Goal: Information Seeking & Learning: Learn about a topic

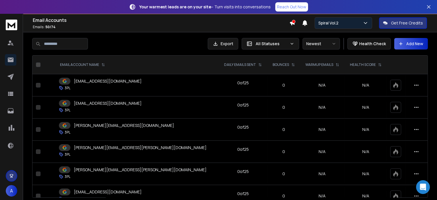
click at [366, 25] on icon "button" at bounding box center [366, 23] width 6 height 6
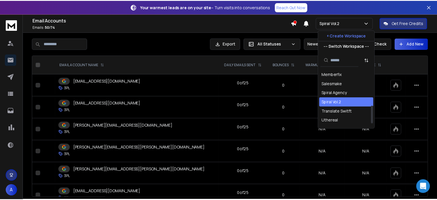
scroll to position [115, 0]
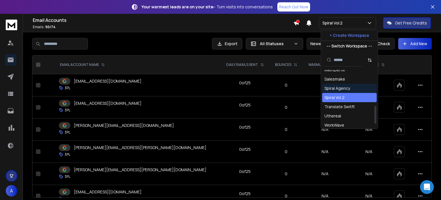
click at [345, 89] on div "Spiral Agency" at bounding box center [338, 88] width 26 height 6
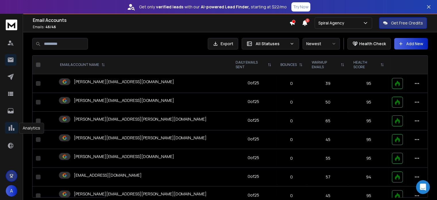
click at [9, 127] on icon at bounding box center [12, 128] width 6 height 6
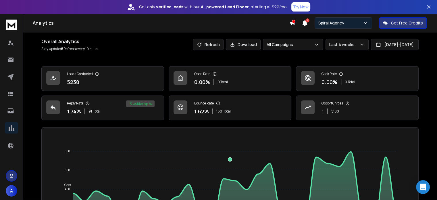
click at [351, 24] on div "Spiral Agency" at bounding box center [343, 23] width 50 height 6
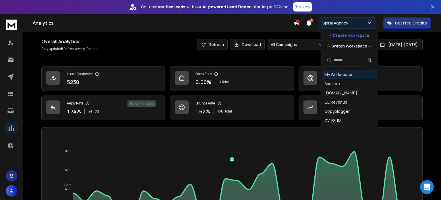
click at [351, 24] on p "Spiral Agency" at bounding box center [337, 23] width 28 height 6
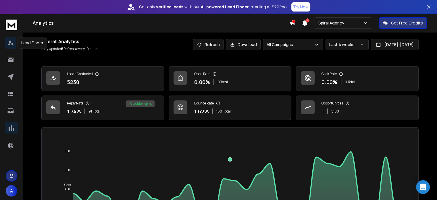
click at [13, 45] on icon at bounding box center [10, 42] width 7 height 7
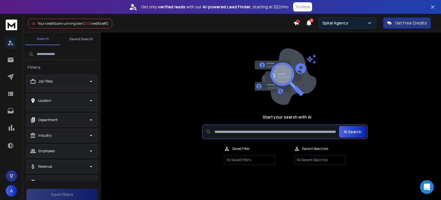
click at [347, 24] on p "Spiral Agency" at bounding box center [337, 23] width 28 height 6
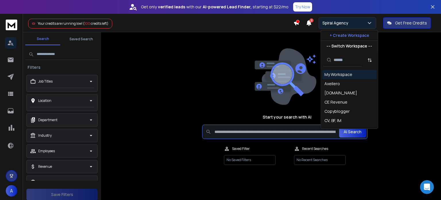
click at [347, 24] on p "Spiral Agency" at bounding box center [337, 23] width 28 height 6
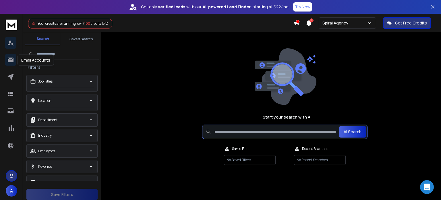
click at [14, 58] on link at bounding box center [10, 59] width 11 height 11
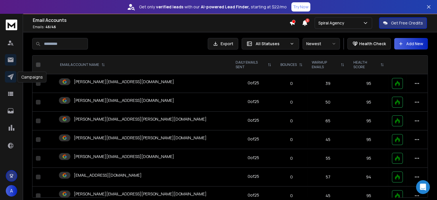
click at [13, 73] on link at bounding box center [10, 76] width 11 height 11
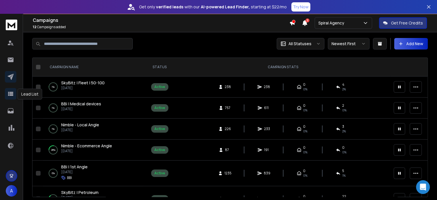
click at [13, 88] on link at bounding box center [10, 93] width 11 height 11
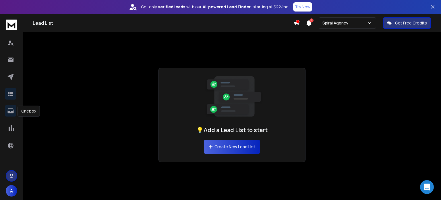
click at [11, 107] on icon at bounding box center [10, 110] width 7 height 7
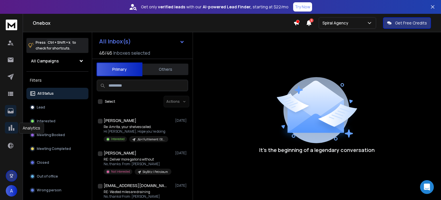
click at [14, 127] on icon at bounding box center [11, 127] width 9 height 9
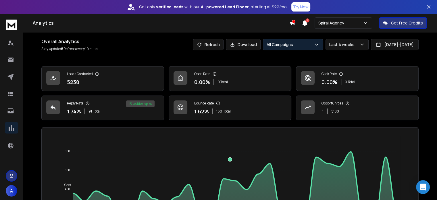
click at [271, 43] on p "All Campaigns" at bounding box center [281, 45] width 29 height 6
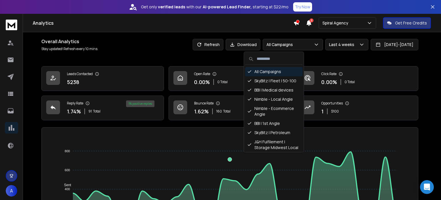
click at [267, 73] on div "All Campaigns" at bounding box center [273, 71] width 57 height 9
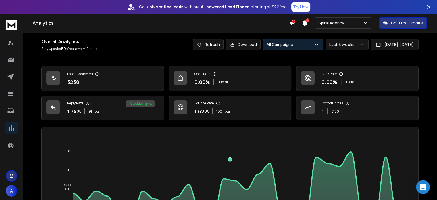
click at [267, 43] on p "All Campaigns" at bounding box center [281, 45] width 29 height 6
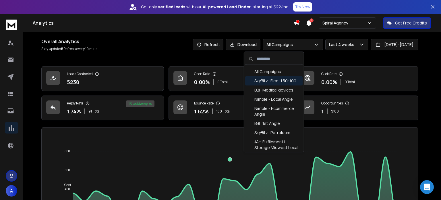
click at [267, 80] on div "SkyBitz | Fleet | 50-100" at bounding box center [273, 80] width 57 height 9
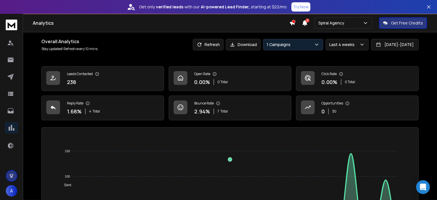
click at [291, 48] on button "1 Campaigns" at bounding box center [293, 44] width 60 height 11
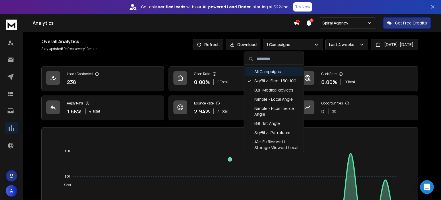
click at [260, 72] on div "All Campaigns" at bounding box center [273, 71] width 57 height 9
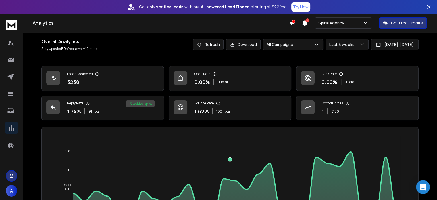
click at [0, 19] on div "A" at bounding box center [11, 108] width 23 height 188
click at [274, 45] on p "All Campaigns" at bounding box center [281, 45] width 29 height 6
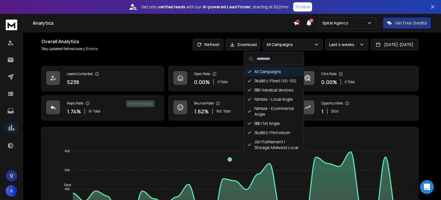
click at [261, 72] on div "All Campaigns" at bounding box center [273, 71] width 57 height 9
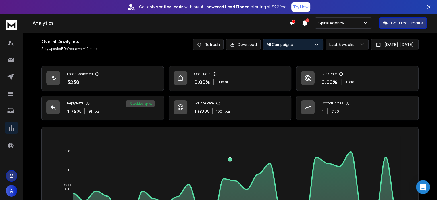
click at [286, 45] on div "All Campaigns" at bounding box center [293, 45] width 53 height 6
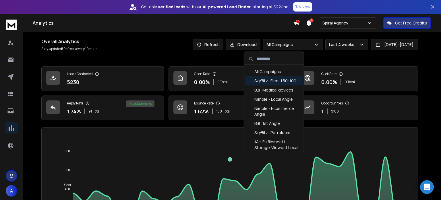
click at [274, 81] on div "SkyBitz | Fleet | 50-100" at bounding box center [273, 80] width 57 height 9
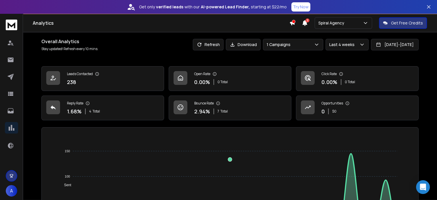
click at [276, 47] on div "1 Campaigns" at bounding box center [293, 45] width 53 height 6
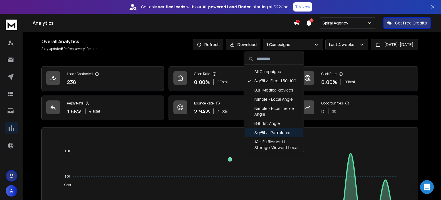
click at [261, 131] on div "SkyBitz | Petroleum" at bounding box center [273, 132] width 57 height 9
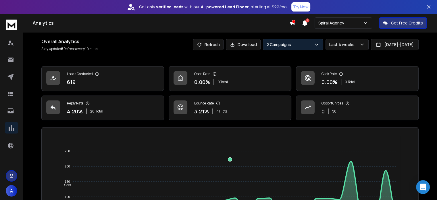
click at [267, 43] on p "2 Campaigns" at bounding box center [280, 45] width 27 height 6
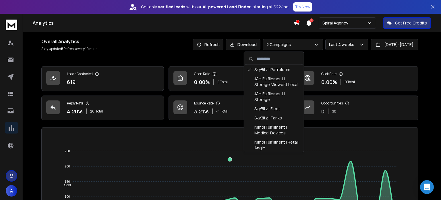
scroll to position [64, 0]
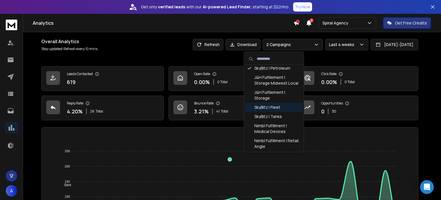
click at [275, 106] on div "SkyBitz | Fleet" at bounding box center [273, 107] width 57 height 9
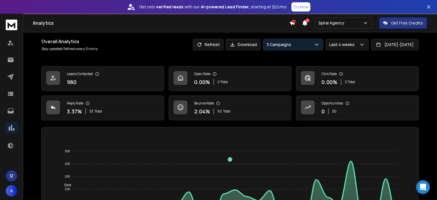
click at [284, 47] on div "3 Campaigns" at bounding box center [293, 45] width 53 height 6
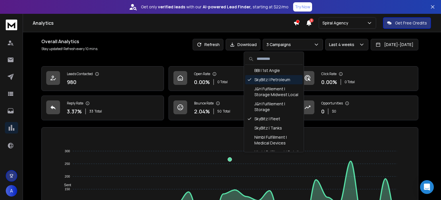
scroll to position [57, 0]
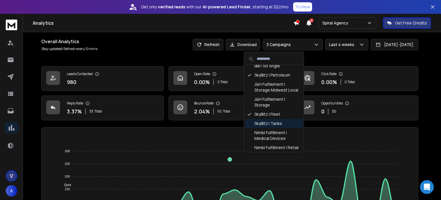
click at [270, 125] on div "SkyBitz | Tanks" at bounding box center [273, 123] width 57 height 9
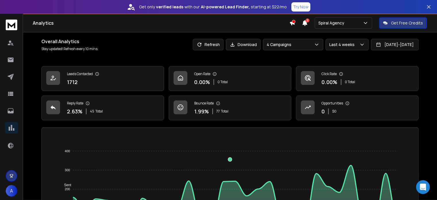
click at [280, 45] on div "4 Campaigns" at bounding box center [293, 45] width 53 height 6
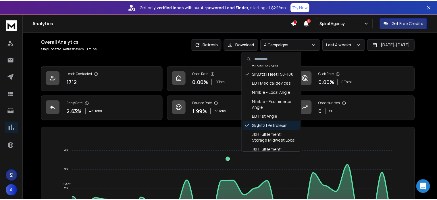
scroll to position [0, 0]
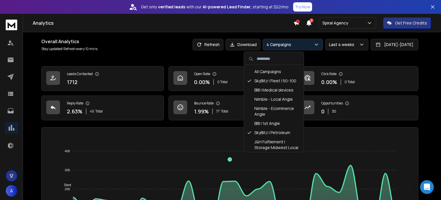
click at [283, 47] on div "4 Campaigns" at bounding box center [293, 45] width 53 height 6
click at [376, 54] on div "Overall Analytics Stay updated! Refresh every 10 mins. Refresh Download 4 Campa…" at bounding box center [229, 46] width 377 height 17
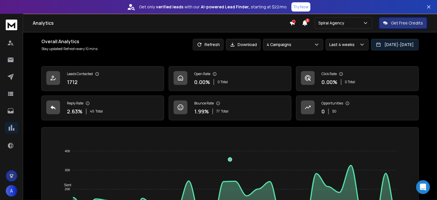
click at [375, 45] on button "[DATE] - [DATE]" at bounding box center [395, 44] width 48 height 11
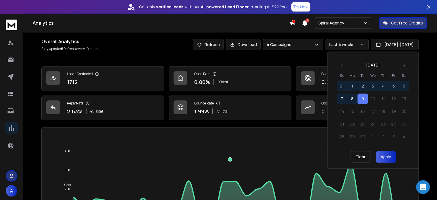
click at [353, 85] on button "1" at bounding box center [352, 86] width 10 height 10
click at [346, 98] on button "7" at bounding box center [342, 98] width 10 height 10
click at [351, 82] on button "1" at bounding box center [352, 86] width 10 height 10
click at [396, 84] on button "5" at bounding box center [393, 86] width 10 height 10
click at [388, 93] on tbody "31 1 2 3 4 5 6 7 8 9 10 11 12 13 14 15 16 17 18 19 20 21 22 23 24 25 26 27 28 2…" at bounding box center [373, 109] width 72 height 63
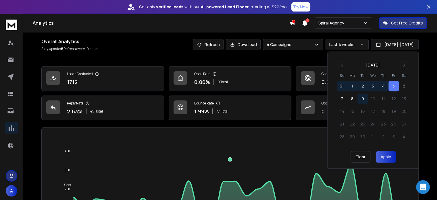
click at [353, 89] on button "1" at bounding box center [352, 86] width 10 height 10
click at [339, 84] on button "31" at bounding box center [342, 86] width 10 height 10
click at [350, 84] on button "1" at bounding box center [352, 86] width 10 height 10
click at [374, 84] on button "3" at bounding box center [373, 86] width 10 height 10
click at [400, 87] on button "6" at bounding box center [404, 86] width 10 height 10
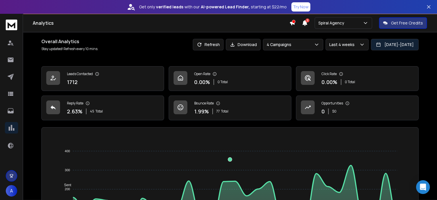
click at [382, 43] on button "[DATE] - [DATE]" at bounding box center [395, 44] width 48 height 11
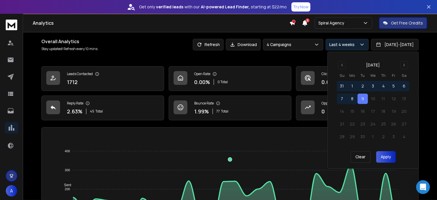
click at [359, 46] on icon "button" at bounding box center [362, 45] width 6 height 6
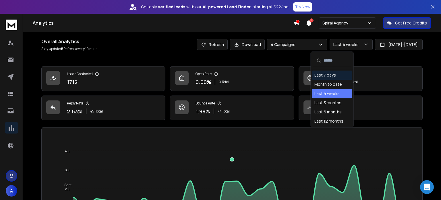
click at [333, 76] on div "Last 7 days" at bounding box center [326, 75] width 22 height 6
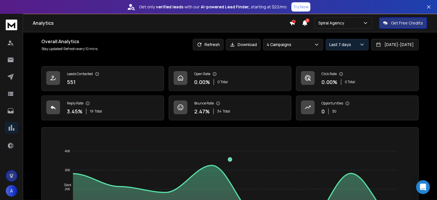
click at [343, 49] on button "Last 7 days" at bounding box center [347, 44] width 43 height 11
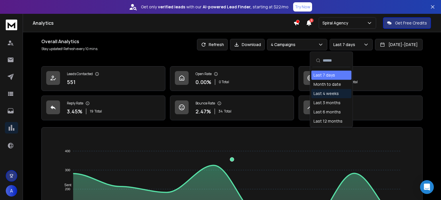
click at [325, 92] on div "Last 4 weeks" at bounding box center [326, 94] width 25 height 6
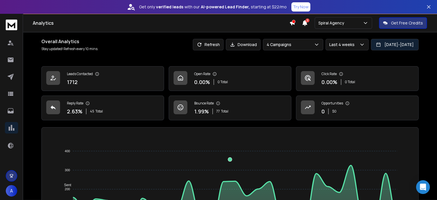
click at [371, 46] on button "[DATE] - [DATE]" at bounding box center [395, 44] width 48 height 11
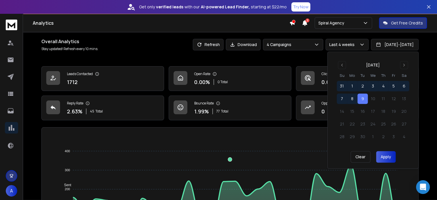
click at [353, 85] on button "1" at bounding box center [352, 86] width 10 height 10
click at [365, 101] on button "9" at bounding box center [362, 98] width 10 height 10
click at [349, 86] on button "1" at bounding box center [352, 86] width 10 height 10
click at [392, 86] on button "5" at bounding box center [393, 86] width 10 height 10
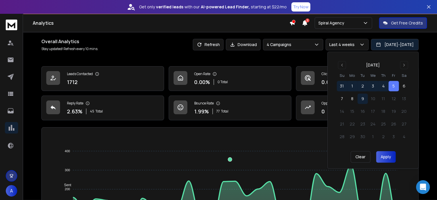
click at [382, 46] on button "[DATE] - [DATE]" at bounding box center [395, 44] width 48 height 11
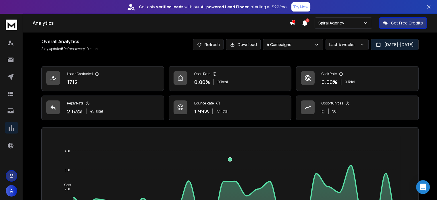
click at [371, 45] on button "[DATE] - [DATE]" at bounding box center [395, 44] width 48 height 11
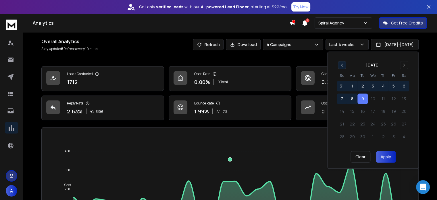
click at [340, 66] on icon "Go to previous month" at bounding box center [342, 65] width 5 height 5
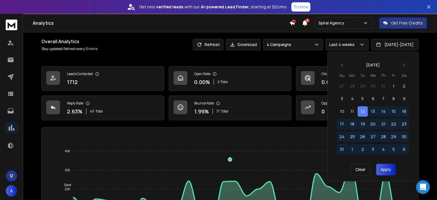
click at [406, 109] on button "16" at bounding box center [404, 111] width 10 height 10
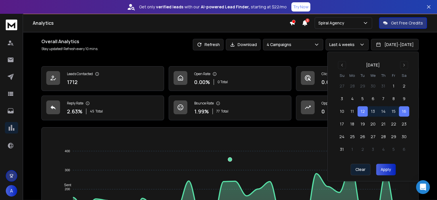
click at [365, 168] on button "Clear" at bounding box center [361, 168] width 20 height 11
click at [362, 170] on button "Clear" at bounding box center [361, 168] width 20 height 11
click at [403, 67] on button "Go to next month" at bounding box center [404, 65] width 8 height 8
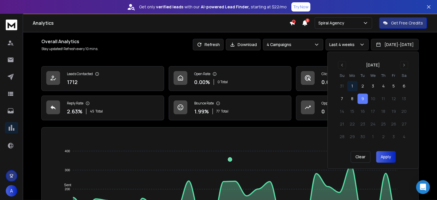
click at [353, 88] on button "1" at bounding box center [352, 86] width 10 height 10
click at [394, 87] on button "5" at bounding box center [393, 86] width 10 height 10
click at [345, 96] on button "7" at bounding box center [342, 98] width 10 height 10
click at [385, 154] on button "Apply" at bounding box center [386, 156] width 20 height 11
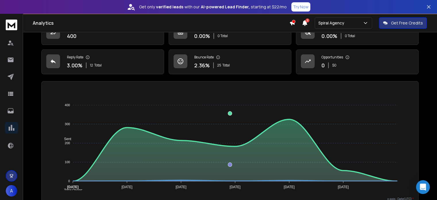
scroll to position [57, 0]
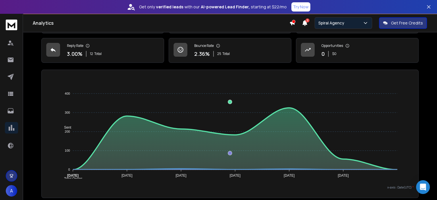
click at [336, 23] on p "Spiral Agency" at bounding box center [332, 23] width 28 height 6
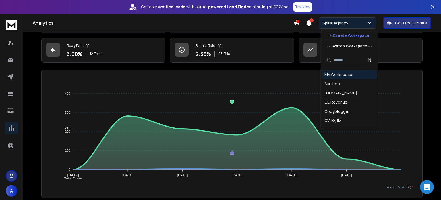
click at [336, 23] on p "Spiral Agency" at bounding box center [337, 23] width 28 height 6
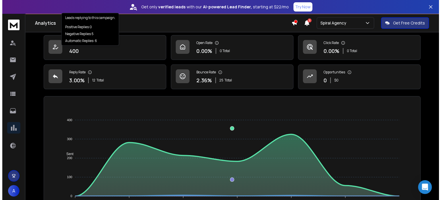
scroll to position [0, 0]
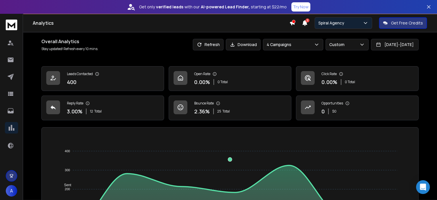
click at [361, 25] on div "Spiral Agency" at bounding box center [343, 23] width 50 height 6
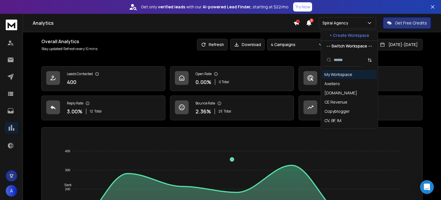
click at [276, 23] on h1 "Analytics" at bounding box center [163, 23] width 261 height 7
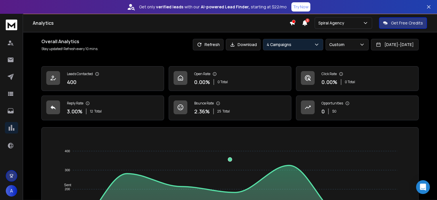
click at [280, 45] on div "4 Campaigns" at bounding box center [293, 45] width 53 height 6
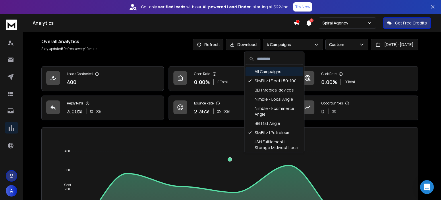
click at [262, 76] on div "All Campaigns" at bounding box center [274, 71] width 57 height 9
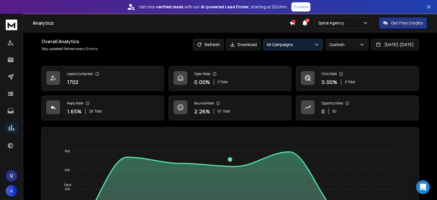
click at [272, 47] on button "All Campaigns" at bounding box center [293, 44] width 60 height 11
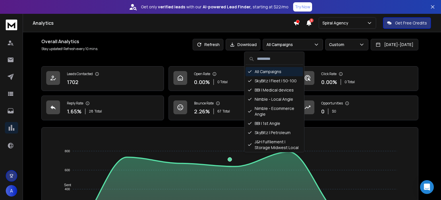
click at [262, 73] on div "All Campaigns" at bounding box center [274, 71] width 57 height 9
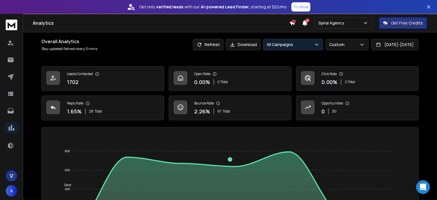
click at [276, 46] on p "All Campaigns" at bounding box center [281, 45] width 29 height 6
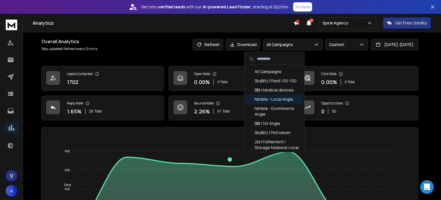
click at [250, 99] on span at bounding box center [250, 99] width 4 height 4
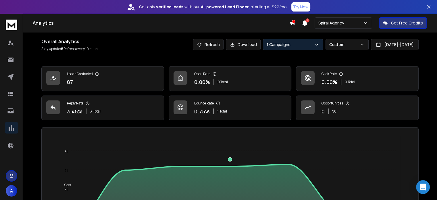
click at [280, 47] on div "1 Campaigns" at bounding box center [293, 45] width 53 height 6
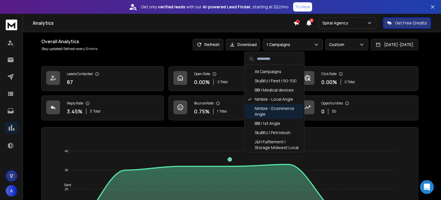
click at [250, 109] on span at bounding box center [250, 111] width 4 height 4
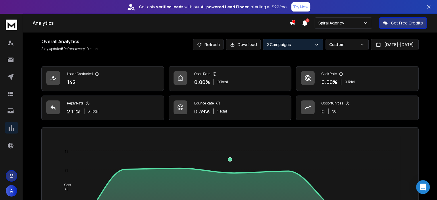
click at [286, 45] on div "2 Campaigns" at bounding box center [293, 45] width 53 height 6
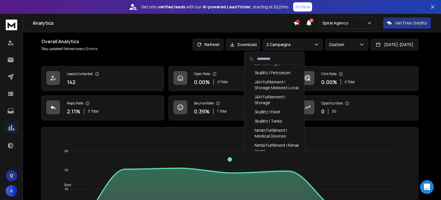
scroll to position [64, 0]
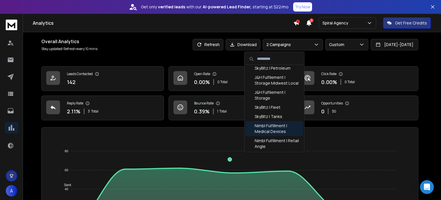
click at [252, 130] on div "Nimbl Fulfillment | Medical Devices" at bounding box center [274, 128] width 57 height 15
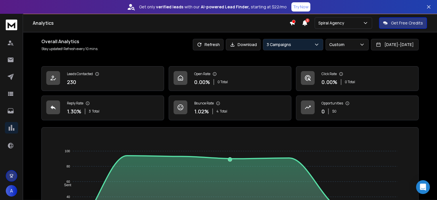
click at [314, 45] on icon at bounding box center [317, 45] width 6 height 6
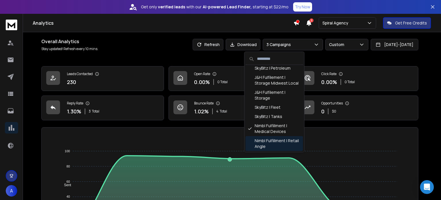
click at [253, 142] on div "Nimbl Fulfillment | Retail Angle" at bounding box center [274, 143] width 57 height 15
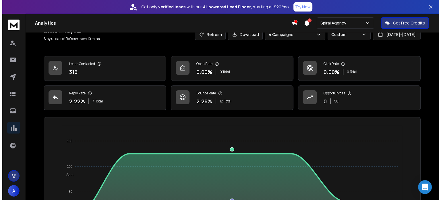
scroll to position [0, 0]
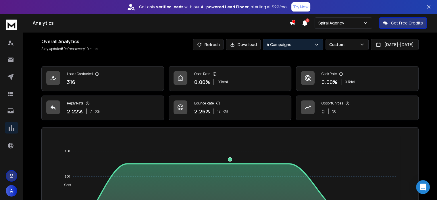
click at [291, 44] on div "4 Campaigns" at bounding box center [293, 45] width 53 height 6
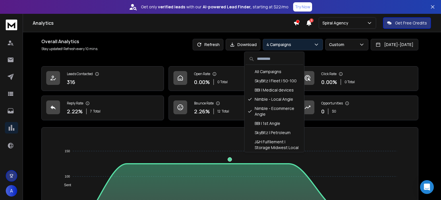
click at [291, 44] on div "4 Campaigns" at bounding box center [293, 45] width 53 height 6
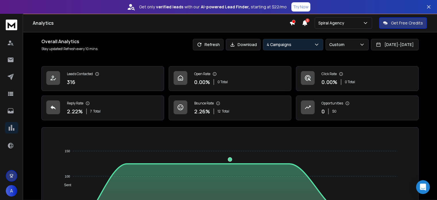
click at [291, 45] on div "4 Campaigns" at bounding box center [293, 45] width 53 height 6
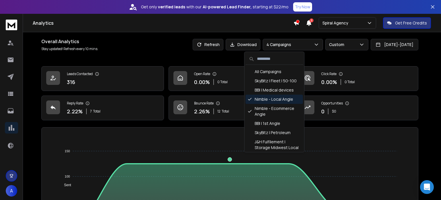
click at [254, 101] on div "Nimble - Local Angle" at bounding box center [274, 99] width 57 height 9
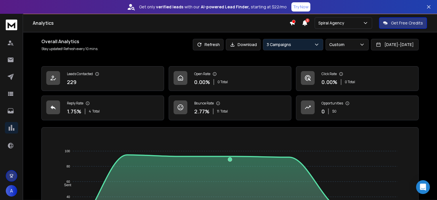
click at [275, 46] on div "3 Campaigns" at bounding box center [293, 45] width 53 height 6
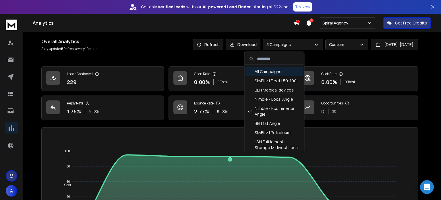
click at [261, 69] on div "All Campaigns" at bounding box center [274, 71] width 57 height 9
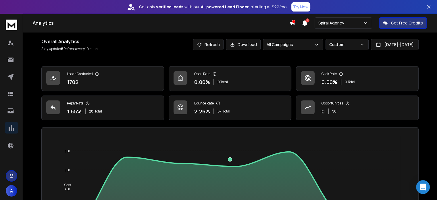
click at [273, 49] on button "All Campaigns" at bounding box center [293, 44] width 60 height 11
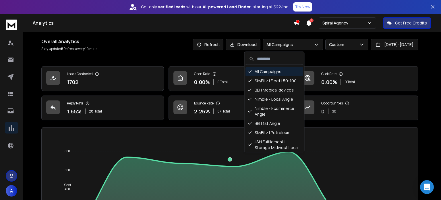
click at [269, 73] on div "All Campaigns" at bounding box center [274, 71] width 57 height 9
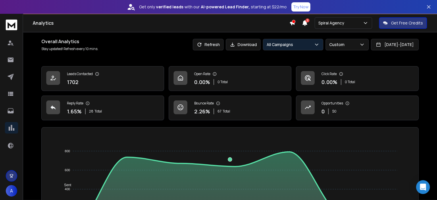
click at [284, 47] on div "All Campaigns" at bounding box center [293, 45] width 53 height 6
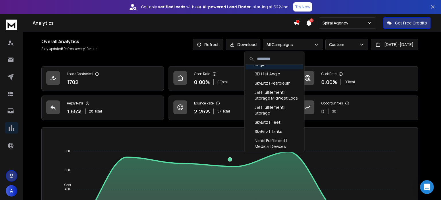
scroll to position [64, 0]
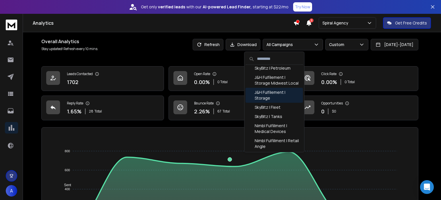
click at [269, 95] on div "J&H Fulfilement | Storage" at bounding box center [274, 95] width 57 height 15
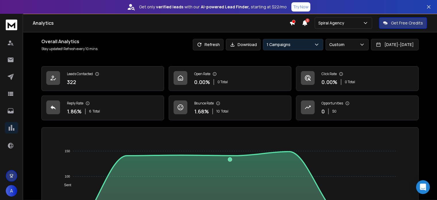
click at [278, 47] on button "1 Campaigns" at bounding box center [293, 44] width 60 height 11
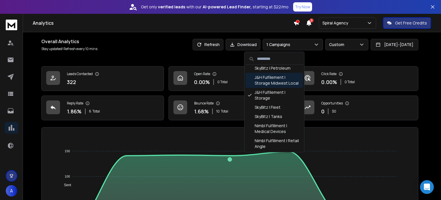
click at [262, 81] on div "J&H Fulfilement | Storage Midwest Local" at bounding box center [274, 80] width 57 height 15
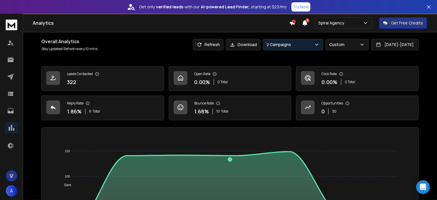
click at [274, 46] on p "2 Campaigns" at bounding box center [280, 45] width 27 height 6
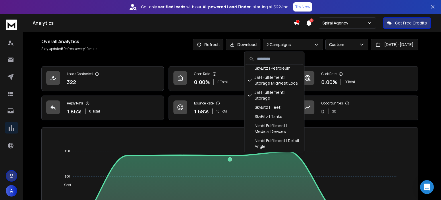
click at [211, 59] on div "Overall Analytics Stay updated! Refresh every 10 mins. Refresh Download 2 Campa…" at bounding box center [229, 185] width 377 height 295
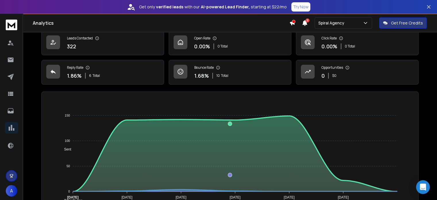
scroll to position [35, 0]
click at [437, 104] on div "Overall Analytics Stay updated! Refresh every 10 mins. Refresh Download 2 Campa…" at bounding box center [230, 150] width 414 height 306
click at [353, 24] on div "Spiral Agency" at bounding box center [343, 23] width 50 height 6
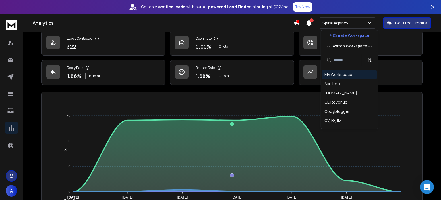
click at [274, 22] on h1 "Analytics" at bounding box center [163, 23] width 261 height 7
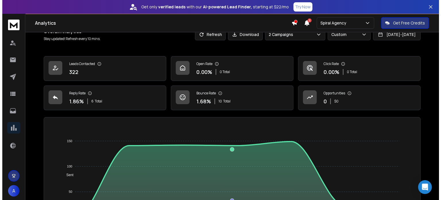
scroll to position [0, 0]
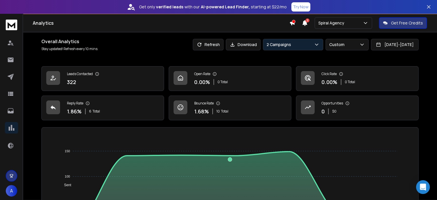
click at [315, 44] on icon at bounding box center [316, 44] width 3 height 1
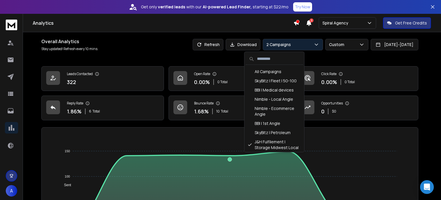
click at [283, 46] on div "2 Campaigns" at bounding box center [293, 45] width 53 height 6
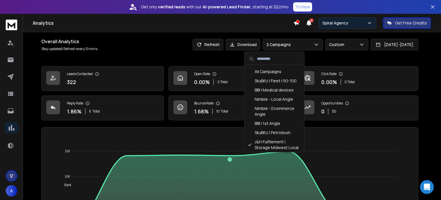
click at [360, 20] on div "Spiral Agency" at bounding box center [348, 23] width 50 height 6
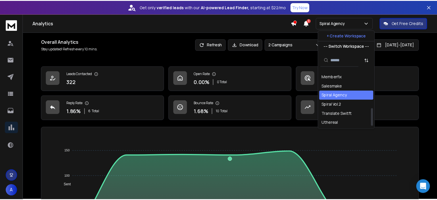
scroll to position [126, 0]
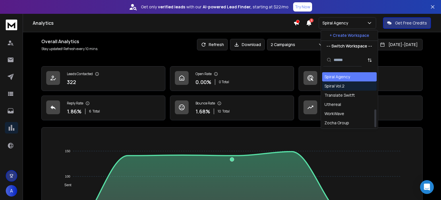
click at [342, 86] on div "Spiral Vol.2" at bounding box center [335, 86] width 20 height 6
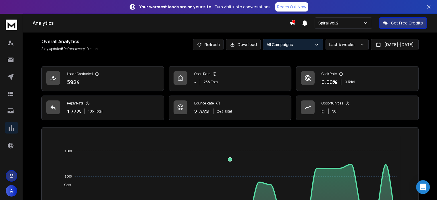
click at [314, 43] on icon at bounding box center [317, 45] width 6 height 6
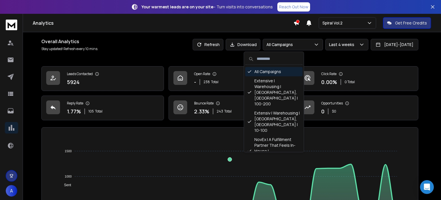
click at [251, 71] on icon at bounding box center [249, 71] width 5 height 5
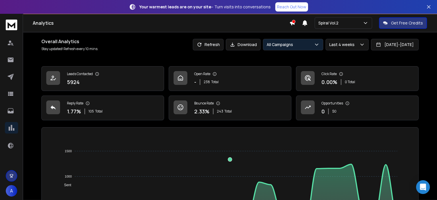
click at [293, 46] on div "All Campaigns" at bounding box center [293, 45] width 53 height 6
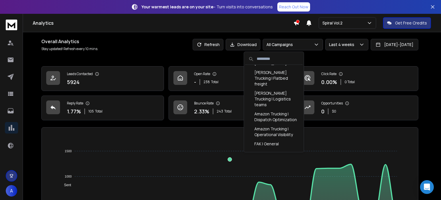
scroll to position [149, 0]
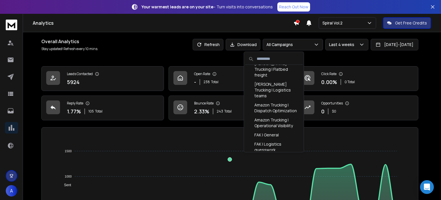
drag, startPoint x: 271, startPoint y: 143, endPoint x: 277, endPoint y: 139, distance: 7.3
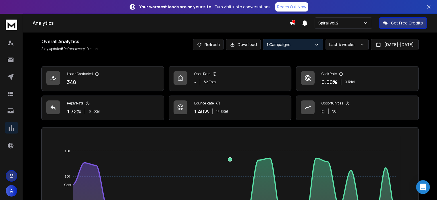
click at [292, 43] on div "1 Campaigns" at bounding box center [293, 45] width 53 height 6
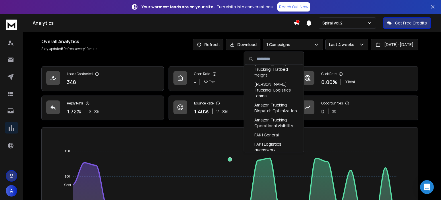
click at [271, 184] on div "Zaar | Vendor Compliance Solution" at bounding box center [273, 191] width 57 height 15
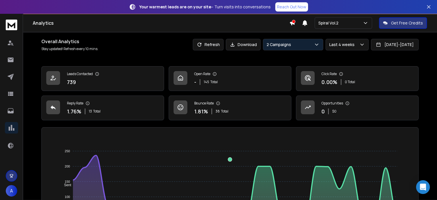
click at [299, 48] on button "2 Campaigns" at bounding box center [293, 44] width 60 height 11
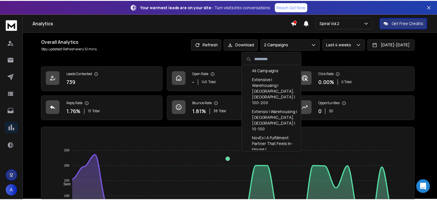
scroll to position [0, 0]
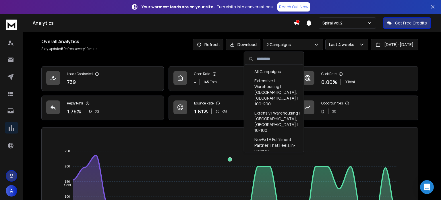
click at [323, 54] on div "Overall Analytics Stay updated! Refresh every 10 mins. Refresh Download 2 Campa…" at bounding box center [229, 46] width 377 height 17
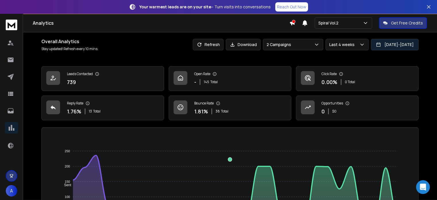
click at [374, 45] on button "[DATE] - [DATE]" at bounding box center [395, 44] width 48 height 11
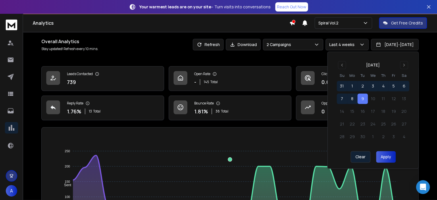
click at [361, 159] on button "Clear" at bounding box center [361, 156] width 20 height 11
click at [355, 85] on button "1" at bounding box center [352, 86] width 10 height 10
click at [341, 98] on button "7" at bounding box center [342, 98] width 10 height 10
click at [384, 158] on button "Apply" at bounding box center [386, 156] width 20 height 11
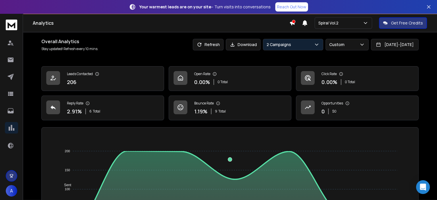
click at [293, 47] on button "2 Campaigns" at bounding box center [293, 44] width 60 height 11
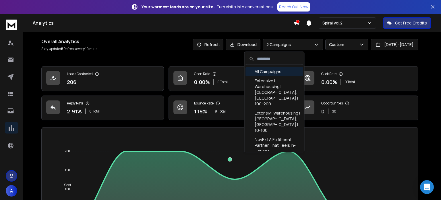
click at [273, 72] on div "All Campaigns" at bounding box center [274, 71] width 57 height 9
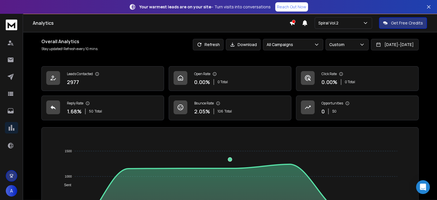
click at [276, 48] on button "All Campaigns" at bounding box center [293, 44] width 60 height 11
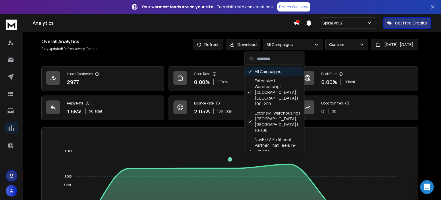
click at [270, 69] on div "All Campaigns" at bounding box center [274, 71] width 57 height 9
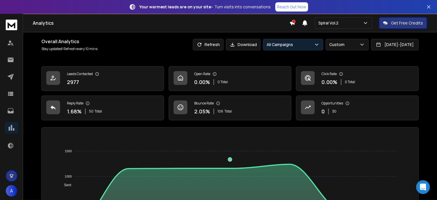
click at [275, 47] on button "All Campaigns" at bounding box center [293, 44] width 60 height 11
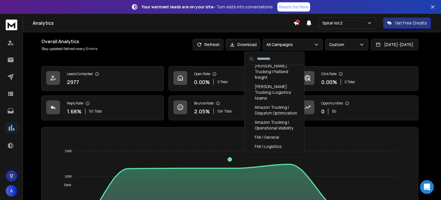
scroll to position [148, 0]
click at [278, 155] on div "Universal Logistics | Pharma" at bounding box center [274, 162] width 57 height 15
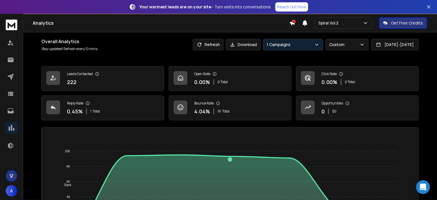
click at [314, 46] on icon at bounding box center [317, 45] width 6 height 6
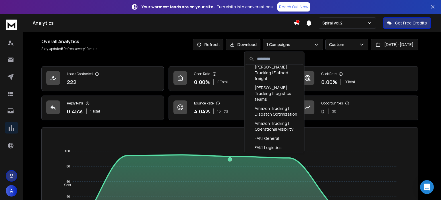
scroll to position [149, 0]
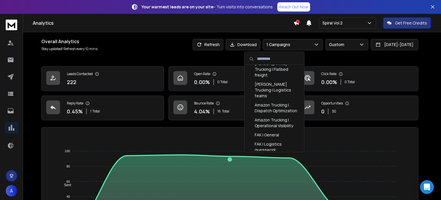
click at [280, 169] on div "Universal Logistics | Food & beverage" at bounding box center [274, 176] width 57 height 15
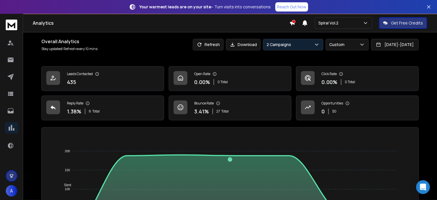
click at [294, 47] on div "2 Campaigns" at bounding box center [293, 45] width 53 height 6
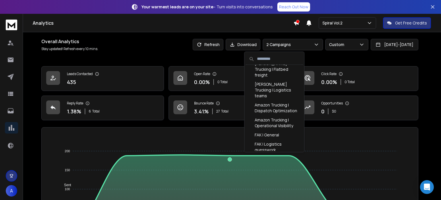
click at [344, 61] on div "Overall Analytics Stay updated! Refresh every 10 mins. Refresh Download 2 Campa…" at bounding box center [229, 197] width 377 height 318
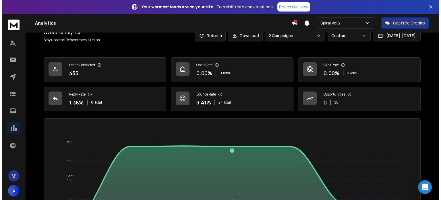
scroll to position [0, 0]
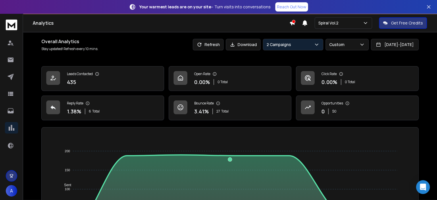
click at [314, 43] on icon at bounding box center [317, 45] width 6 height 6
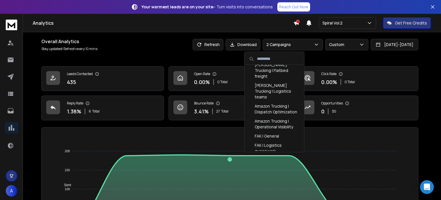
scroll to position [149, 0]
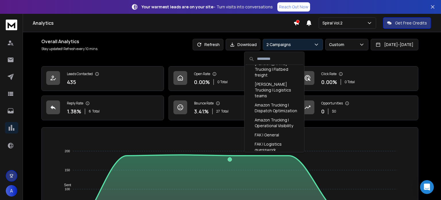
click at [302, 46] on button "2 Campaigns" at bounding box center [293, 44] width 60 height 11
click at [314, 42] on icon at bounding box center [317, 45] width 6 height 6
click at [290, 34] on div "Overall Analytics Stay updated! Refresh every 10 mins. Refresh Download 2 Campa…" at bounding box center [230, 196] width 414 height 329
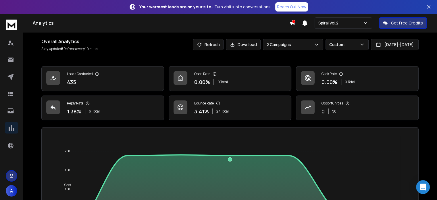
drag, startPoint x: 3, startPoint y: 96, endPoint x: 5, endPoint y: 92, distance: 4.4
click at [293, 42] on div "2 Campaigns" at bounding box center [293, 45] width 53 height 6
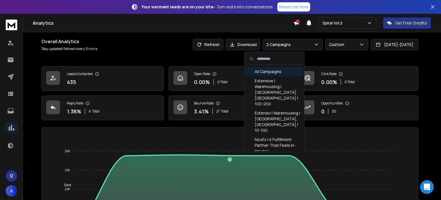
drag, startPoint x: 254, startPoint y: 73, endPoint x: 257, endPoint y: 71, distance: 3.4
click at [254, 73] on div "All Campaigns" at bounding box center [274, 71] width 57 height 9
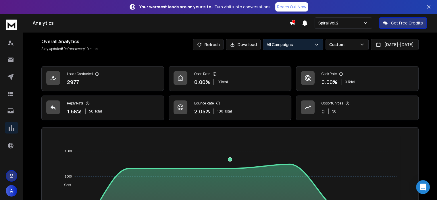
click at [272, 45] on p "All Campaigns" at bounding box center [281, 45] width 29 height 6
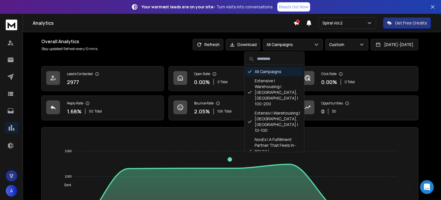
click at [267, 74] on div "All Campaigns" at bounding box center [274, 71] width 57 height 9
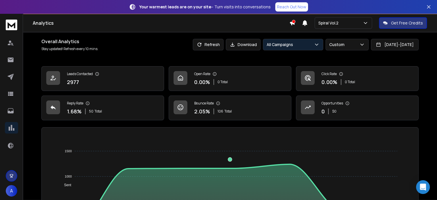
click at [294, 43] on div "All Campaigns" at bounding box center [293, 45] width 53 height 6
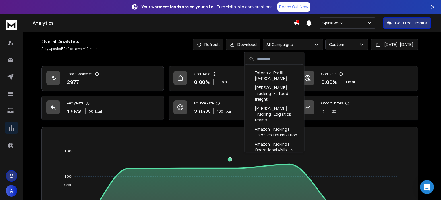
scroll to position [124, 0]
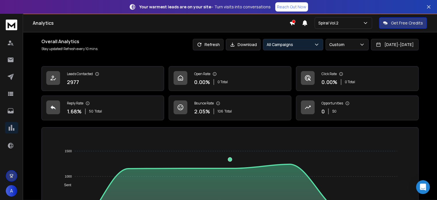
click at [302, 45] on button "All Campaigns" at bounding box center [293, 44] width 60 height 11
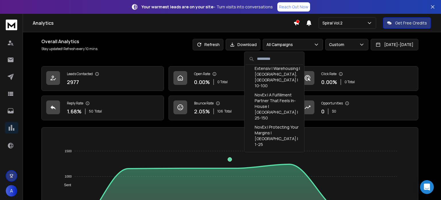
scroll to position [47, 0]
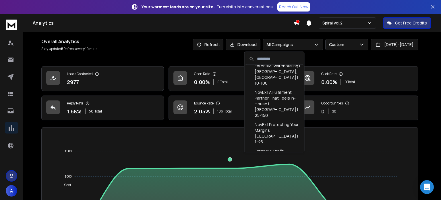
click at [278, 161] on div "[PERSON_NAME] Trucking | Flatbed freight" at bounding box center [274, 171] width 57 height 21
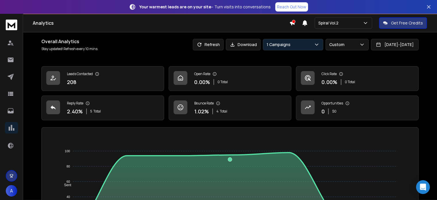
click at [314, 46] on icon at bounding box center [317, 45] width 6 height 6
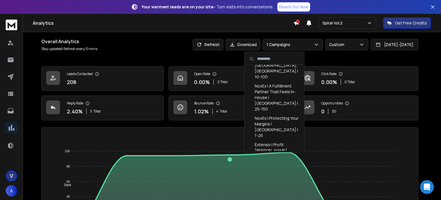
scroll to position [63, 0]
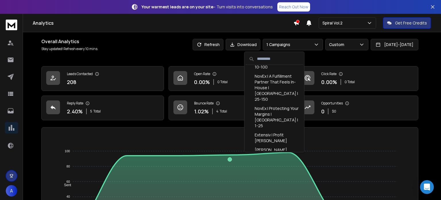
click at [282, 166] on div "[PERSON_NAME] Trucking | Logistics teams" at bounding box center [274, 176] width 57 height 21
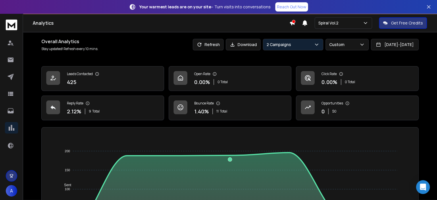
click at [314, 42] on icon at bounding box center [317, 45] width 6 height 6
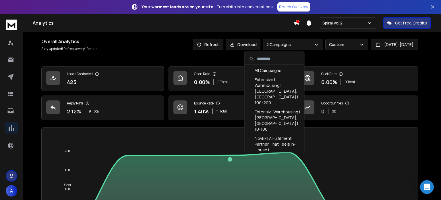
scroll to position [0, 0]
click at [284, 42] on div "2 Campaigns" at bounding box center [293, 45] width 53 height 6
click at [314, 43] on icon at bounding box center [317, 45] width 6 height 6
click at [348, 54] on div "Overall Analytics Stay updated! Refresh every 10 mins. Refresh Download 2 Campa…" at bounding box center [229, 46] width 377 height 17
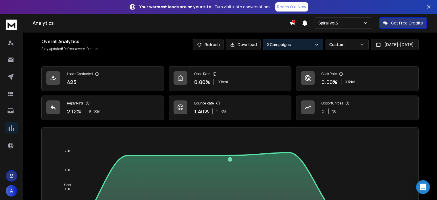
click at [285, 45] on div "2 Campaigns" at bounding box center [293, 45] width 53 height 6
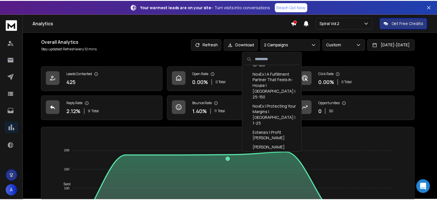
scroll to position [57, 0]
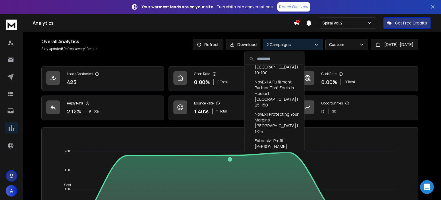
click at [294, 46] on div "2 Campaigns" at bounding box center [293, 45] width 53 height 6
click at [332, 60] on div "Overall Analytics Stay updated! Refresh every 10 mins. Refresh Download 2 Campa…" at bounding box center [229, 197] width 377 height 318
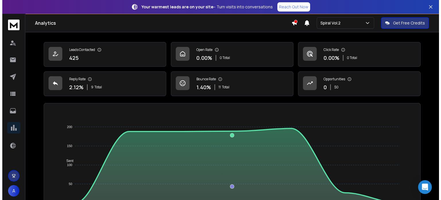
scroll to position [0, 0]
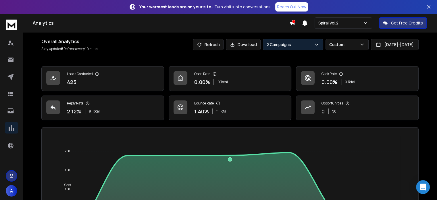
click at [287, 49] on button "2 Campaigns" at bounding box center [293, 44] width 60 height 11
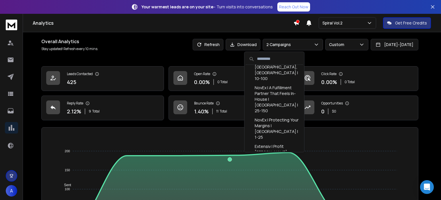
scroll to position [57, 0]
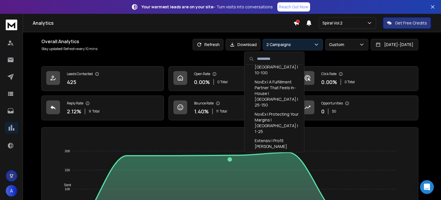
click at [290, 42] on div "2 Campaigns" at bounding box center [293, 45] width 53 height 6
click at [321, 33] on div "Overall Analytics Stay updated! Refresh every 10 mins. Refresh Download 2 Campa…" at bounding box center [230, 196] width 414 height 329
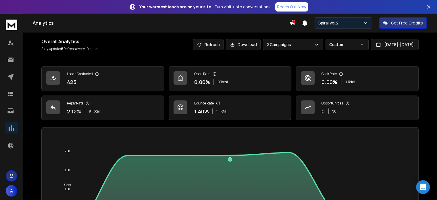
click at [370, 20] on button "Spiral Vol.2" at bounding box center [343, 22] width 57 height 11
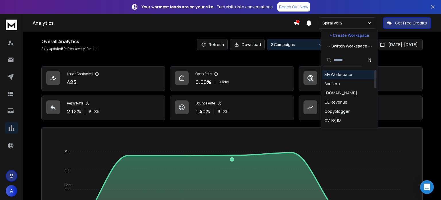
click at [295, 45] on div "2 Campaigns" at bounding box center [297, 45] width 53 height 6
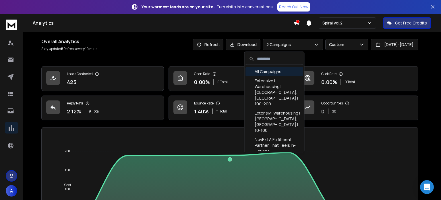
click at [272, 68] on div "All Campaigns" at bounding box center [274, 71] width 57 height 9
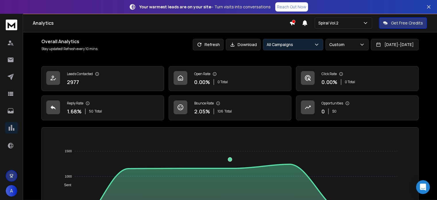
click at [301, 49] on button "All Campaigns" at bounding box center [293, 44] width 60 height 11
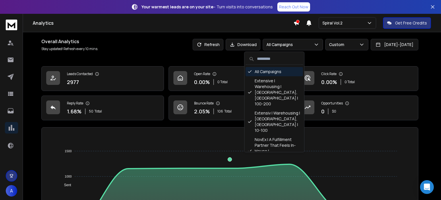
click at [264, 73] on div "All Campaigns" at bounding box center [274, 71] width 57 height 9
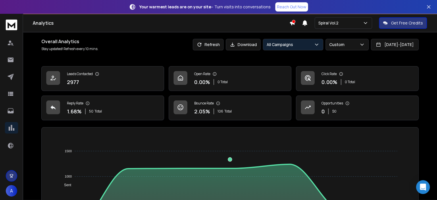
click at [294, 45] on div "All Campaigns" at bounding box center [293, 45] width 53 height 6
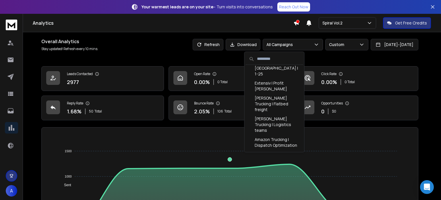
scroll to position [149, 0]
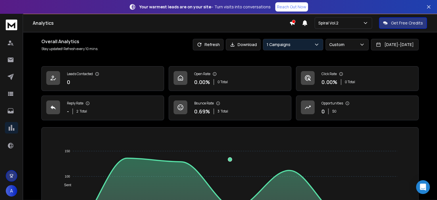
click at [290, 44] on div "1 Campaigns" at bounding box center [293, 45] width 53 height 6
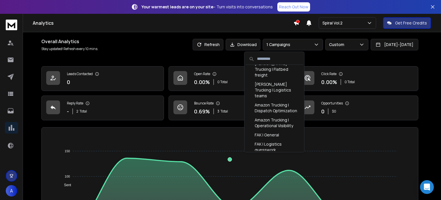
click at [270, 184] on div "Zaar | Vendor Compliance Solution" at bounding box center [274, 191] width 57 height 15
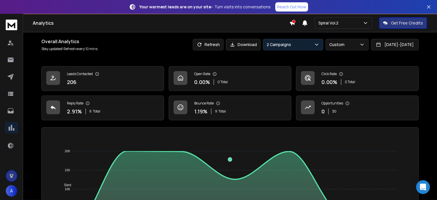
click at [314, 42] on icon at bounding box center [317, 45] width 6 height 6
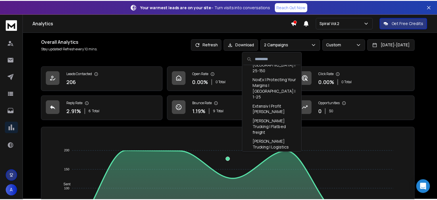
scroll to position [0, 0]
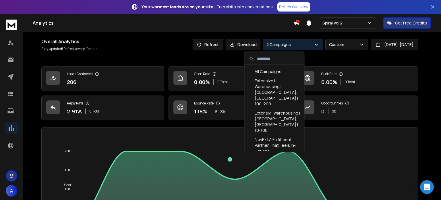
click at [283, 48] on button "2 Campaigns" at bounding box center [293, 44] width 60 height 11
click at [356, 54] on div "Overall Analytics Stay updated! Refresh every 10 mins. Refresh Download 2 Campa…" at bounding box center [229, 46] width 377 height 17
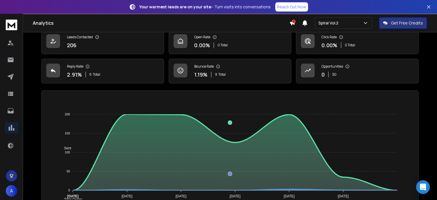
scroll to position [36, 0]
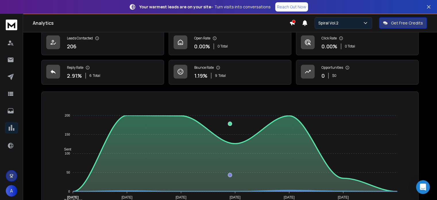
click at [368, 22] on icon "button" at bounding box center [366, 23] width 6 height 6
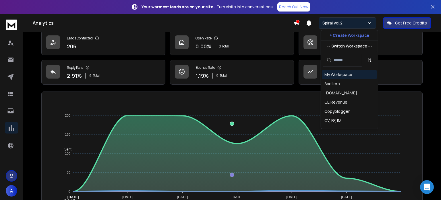
click at [369, 22] on icon "button" at bounding box center [370, 23] width 6 height 6
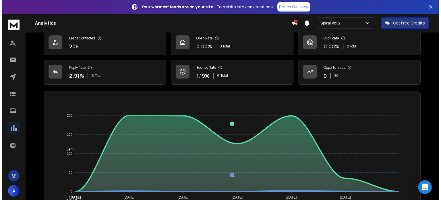
scroll to position [0, 0]
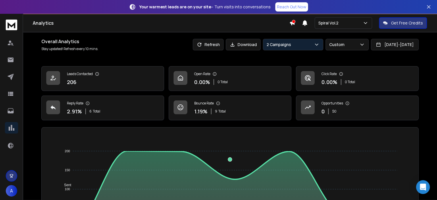
click at [289, 47] on div "2 Campaigns" at bounding box center [293, 45] width 53 height 6
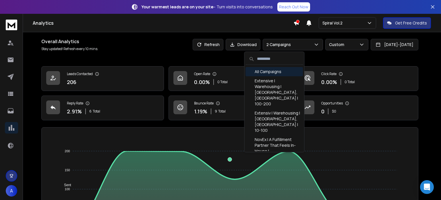
click at [270, 71] on div "All Campaigns" at bounding box center [274, 71] width 57 height 9
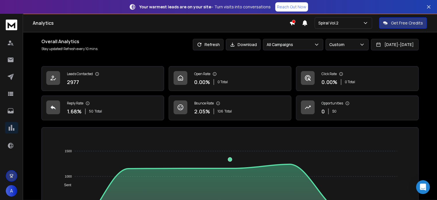
click at [290, 42] on div "All Campaigns" at bounding box center [293, 45] width 53 height 6
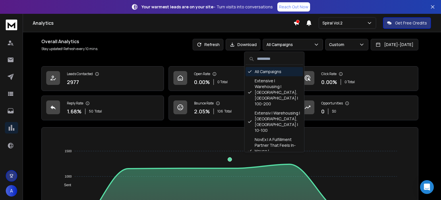
click at [282, 72] on div "All Campaigns" at bounding box center [274, 71] width 57 height 9
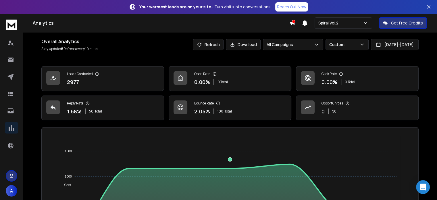
click at [285, 50] on button "All Campaigns" at bounding box center [293, 44] width 60 height 11
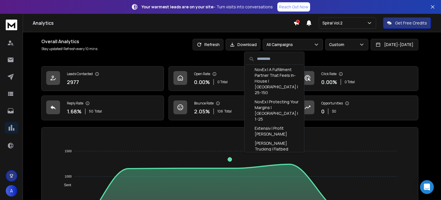
scroll to position [72, 0]
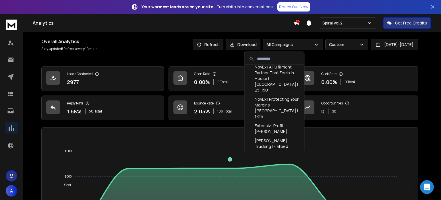
click at [282, 177] on div "Amazon Trucking | Dispatch Optimization" at bounding box center [274, 184] width 57 height 15
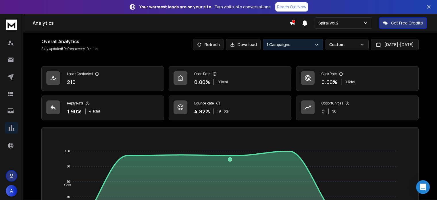
click at [291, 43] on div "1 Campaigns" at bounding box center [293, 45] width 53 height 6
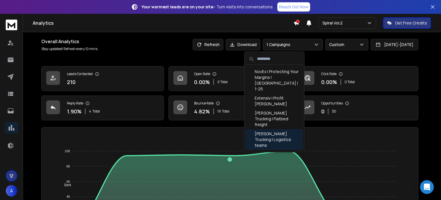
scroll to position [115, 0]
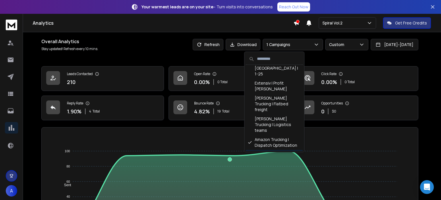
click at [261, 150] on div "Amazon Trucking | Operational Visibility" at bounding box center [274, 157] width 57 height 15
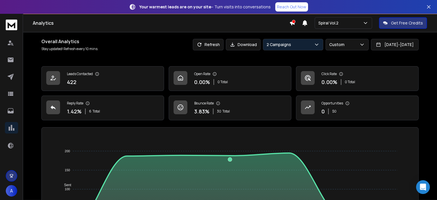
click at [314, 45] on icon at bounding box center [317, 45] width 6 height 6
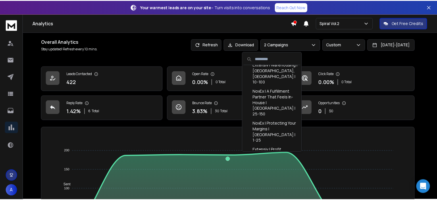
scroll to position [0, 0]
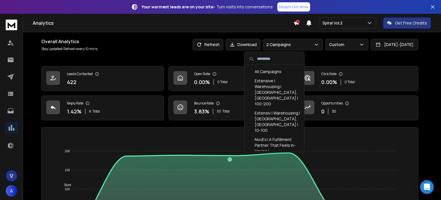
click at [317, 55] on div "Overall Analytics Stay updated! Refresh every 10 mins. Refresh Download 2 Campa…" at bounding box center [229, 197] width 377 height 318
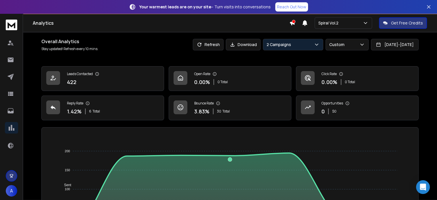
click at [302, 44] on button "2 Campaigns" at bounding box center [293, 44] width 60 height 11
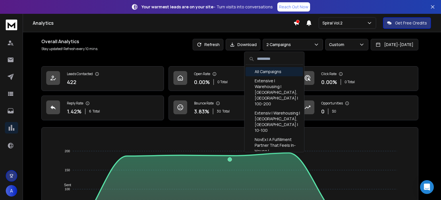
click at [271, 74] on div "All Campaigns" at bounding box center [274, 71] width 57 height 9
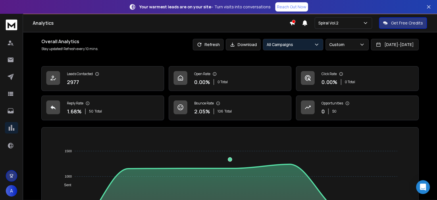
click at [269, 45] on p "All Campaigns" at bounding box center [281, 45] width 29 height 6
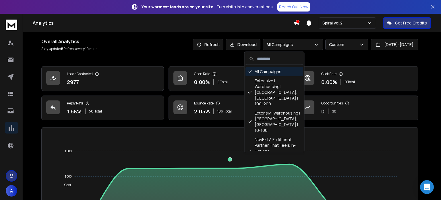
click at [267, 70] on div "All Campaigns" at bounding box center [274, 71] width 57 height 9
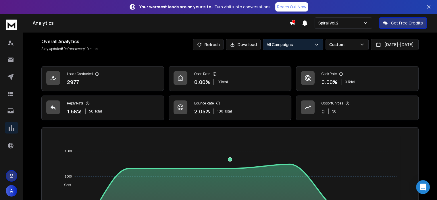
click at [272, 46] on p "All Campaigns" at bounding box center [281, 45] width 29 height 6
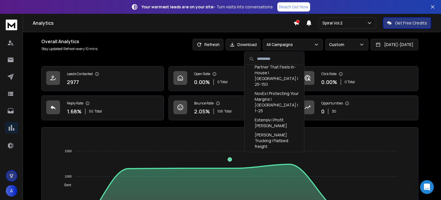
scroll to position [115, 0]
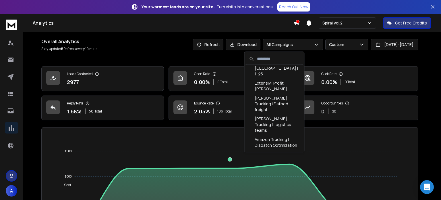
click at [270, 165] on div "FAK | General" at bounding box center [274, 169] width 57 height 9
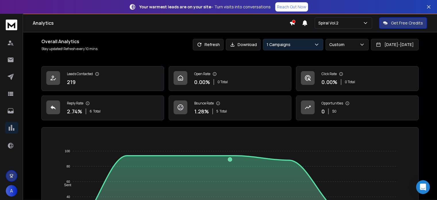
click at [286, 47] on div "1 Campaigns" at bounding box center [293, 45] width 53 height 6
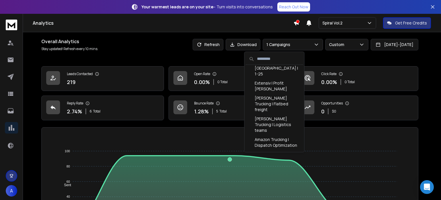
click at [266, 174] on div "FAK | Logistics guesswork" at bounding box center [274, 181] width 57 height 15
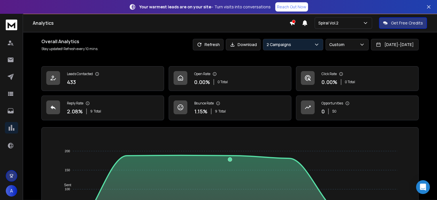
click at [314, 46] on icon at bounding box center [317, 45] width 6 height 6
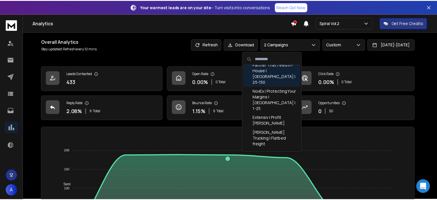
scroll to position [149, 0]
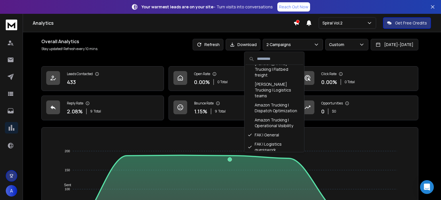
click at [429, 58] on div "Overall Analytics Stay updated! Refresh every 10 mins. Refresh Download 2 Campa…" at bounding box center [230, 196] width 414 height 329
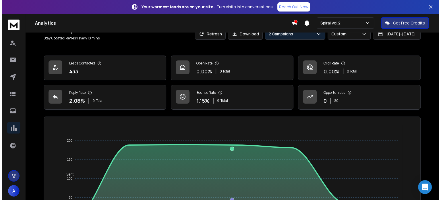
scroll to position [0, 0]
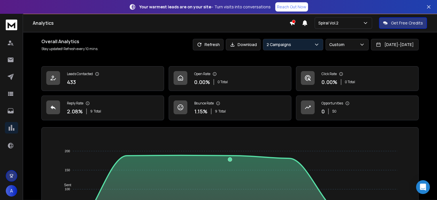
click at [269, 48] on button "2 Campaigns" at bounding box center [293, 44] width 60 height 11
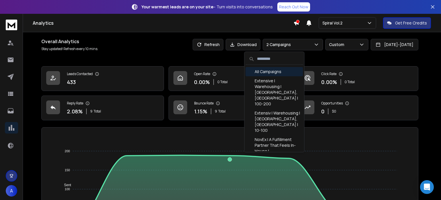
click at [266, 71] on div "All Campaigns" at bounding box center [274, 71] width 57 height 9
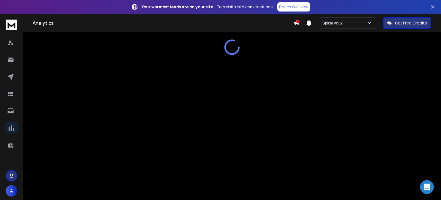
click at [266, 71] on div "Your warmest leads are on your site – Turn visits into conversations Reach Out …" at bounding box center [220, 100] width 441 height 200
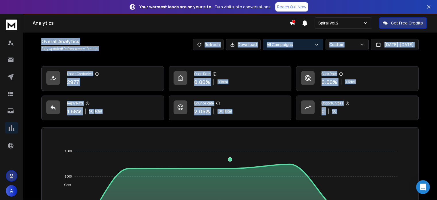
click at [277, 43] on div "All Campaigns" at bounding box center [293, 45] width 53 height 6
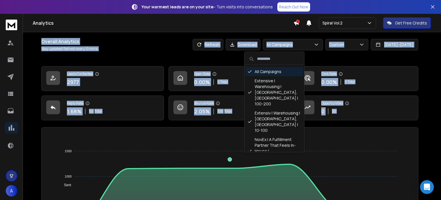
click at [269, 72] on div "All Campaigns" at bounding box center [274, 71] width 57 height 9
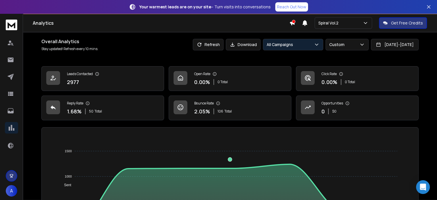
click at [290, 45] on div "All Campaigns" at bounding box center [293, 45] width 53 height 6
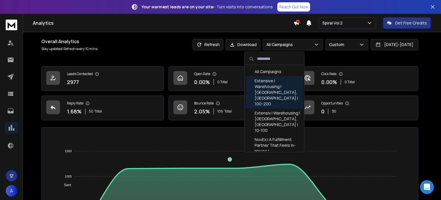
click at [265, 87] on div "Extensive | Warehousing | [GEOGRAPHIC_DATA],[GEOGRAPHIC_DATA] | 100-200" at bounding box center [274, 92] width 57 height 32
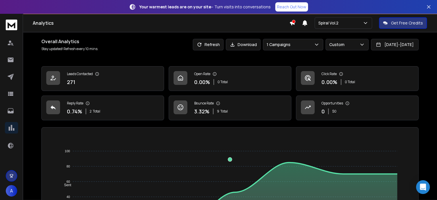
click at [284, 44] on div "1 Campaigns" at bounding box center [293, 45] width 53 height 6
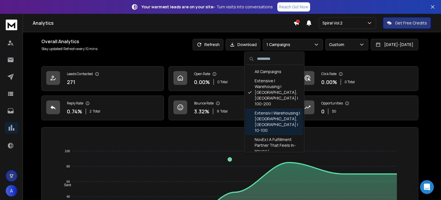
click at [268, 108] on div "Extensiv | Warehousing | [GEOGRAPHIC_DATA],[GEOGRAPHIC_DATA] | 10-100" at bounding box center [274, 121] width 57 height 26
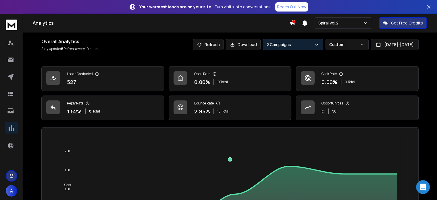
click at [272, 45] on p "2 Campaigns" at bounding box center [280, 45] width 27 height 6
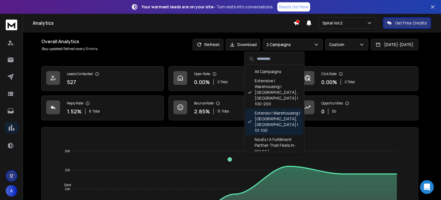
scroll to position [57, 0]
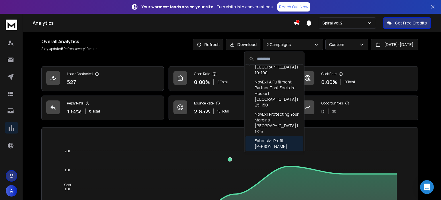
click at [289, 136] on div "Extensiv | Profit [PERSON_NAME]" at bounding box center [274, 143] width 57 height 15
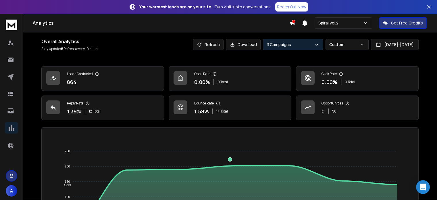
click at [277, 48] on button "3 Campaigns" at bounding box center [293, 44] width 60 height 11
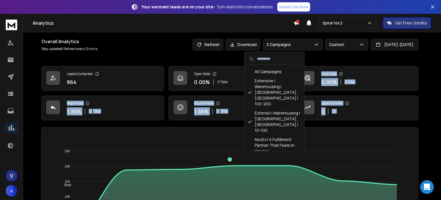
drag, startPoint x: 303, startPoint y: 84, endPoint x: 310, endPoint y: 89, distance: 8.5
click at [310, 89] on body "Your warmest leads are on your site – Turn visits into conversations Reach Out …" at bounding box center [218, 100] width 437 height 200
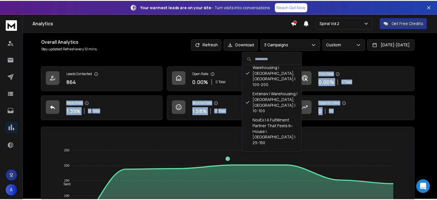
scroll to position [0, 0]
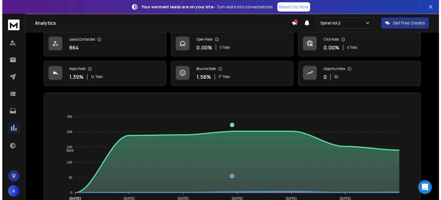
scroll to position [36, 0]
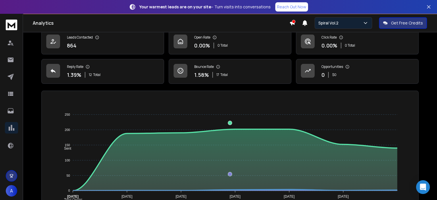
click at [352, 22] on div "Spiral Vol.2" at bounding box center [343, 23] width 50 height 6
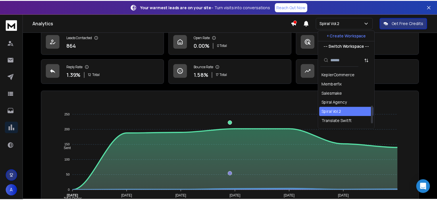
scroll to position [115, 0]
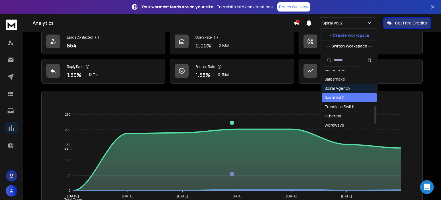
click at [346, 89] on div "Spiral Agency" at bounding box center [338, 88] width 26 height 6
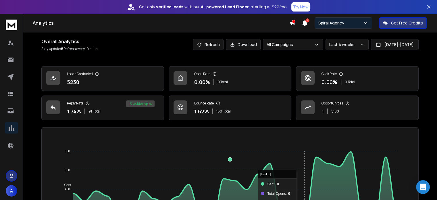
click at [362, 21] on div "Spiral Agency" at bounding box center [343, 23] width 50 height 6
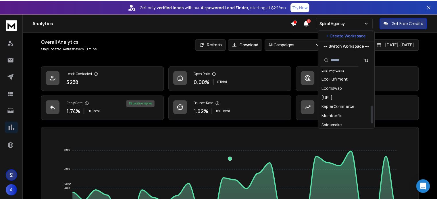
scroll to position [115, 0]
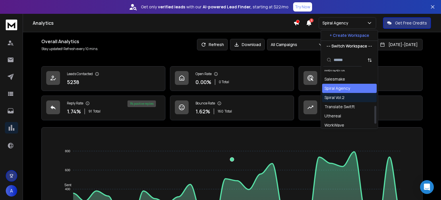
click at [344, 94] on div "Spiral Vol.2" at bounding box center [349, 97] width 55 height 9
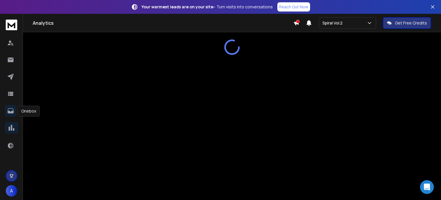
click at [8, 107] on link at bounding box center [10, 110] width 11 height 11
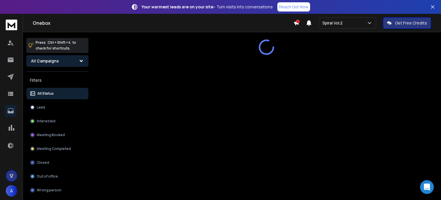
click at [80, 62] on icon at bounding box center [81, 60] width 5 height 5
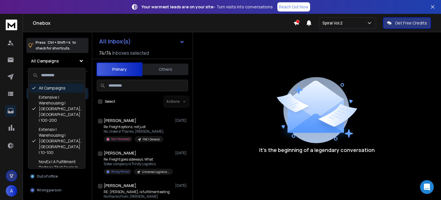
click at [59, 88] on div "All Campaigns" at bounding box center [57, 87] width 55 height 9
click at [351, 26] on div "Spiral Vol.2" at bounding box center [348, 23] width 50 height 6
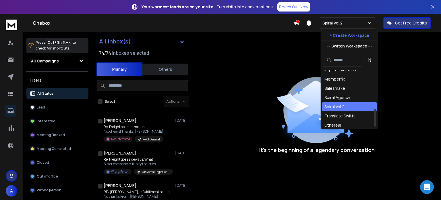
scroll to position [126, 0]
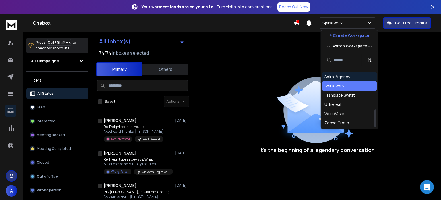
click at [347, 74] on div "Spiral Agency" at bounding box center [338, 77] width 26 height 6
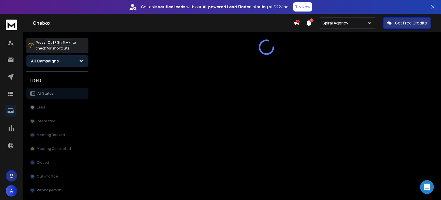
click at [70, 61] on button "All Campaigns" at bounding box center [57, 60] width 62 height 11
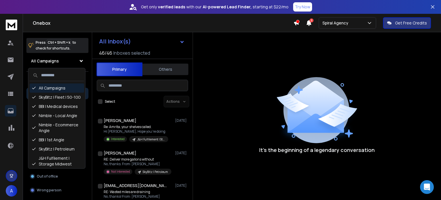
click at [55, 89] on div "All Campaigns" at bounding box center [57, 87] width 55 height 9
click at [52, 142] on div "BBI | 1st Angle" at bounding box center [57, 139] width 55 height 9
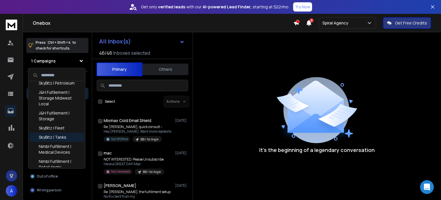
scroll to position [70, 0]
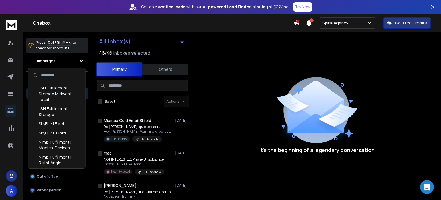
click at [257, 84] on div "It’s the beginning of a legendary conversation" at bounding box center [317, 117] width 248 height 170
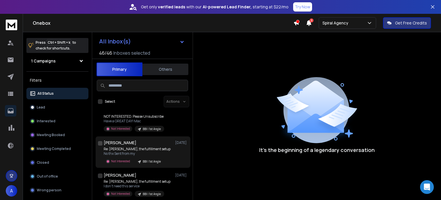
scroll to position [0, 0]
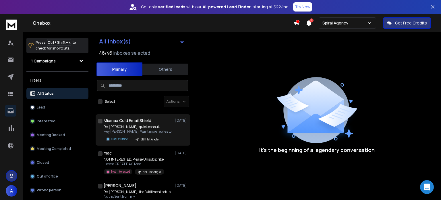
click at [146, 127] on p "Re: Harsh, quick consult –" at bounding box center [138, 126] width 68 height 5
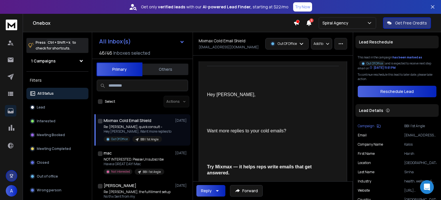
scroll to position [57, 0]
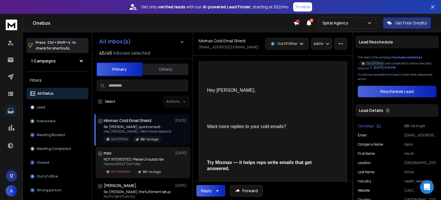
click at [141, 157] on p "NOT INTERESTED. Please Unsubscribe" at bounding box center [134, 159] width 61 height 5
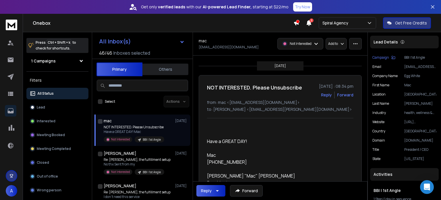
scroll to position [43, 0]
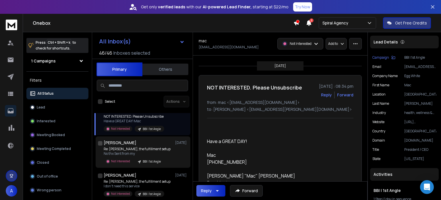
click at [146, 146] on div "Erika Ebbel Angle 30 Aug Re: Erika, the fulfillment setup No thx Sent from my N…" at bounding box center [146, 152] width 84 height 24
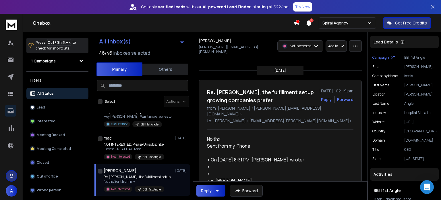
scroll to position [0, 0]
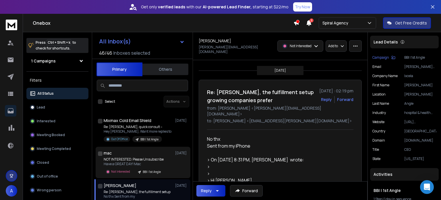
click at [149, 156] on div "mac 02 Sep NOT INTERESTED. Please Unsubscribe Have a GREAT DAY! Mac Not Interes…" at bounding box center [146, 162] width 84 height 24
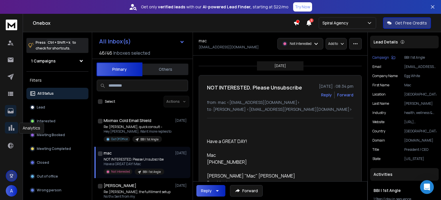
click at [9, 126] on icon at bounding box center [11, 127] width 9 height 9
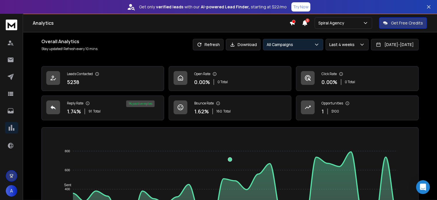
click at [283, 42] on div "All Campaigns" at bounding box center [293, 45] width 53 height 6
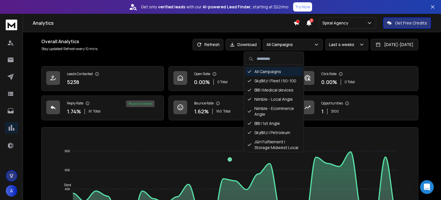
click at [255, 68] on div "All Campaigns" at bounding box center [273, 71] width 57 height 9
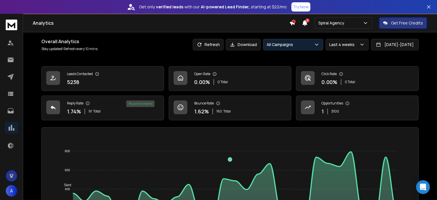
click at [280, 45] on div "All Campaigns" at bounding box center [293, 45] width 53 height 6
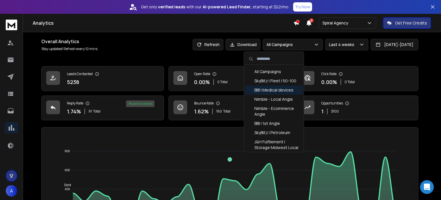
click at [262, 90] on div "BBI | Medical devices" at bounding box center [273, 89] width 57 height 9
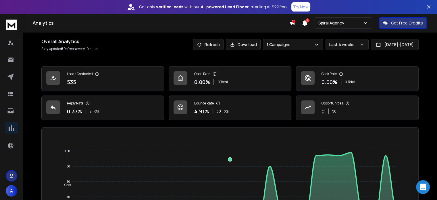
click at [282, 45] on div "1 Campaigns" at bounding box center [293, 45] width 53 height 6
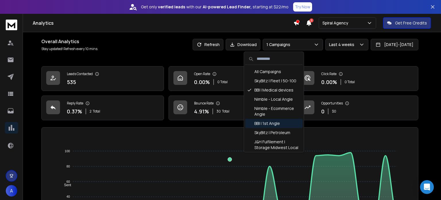
click at [266, 122] on div "BBI | 1st Angle" at bounding box center [273, 123] width 57 height 9
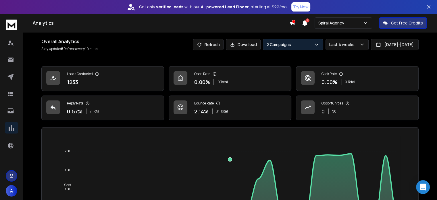
click at [276, 47] on div "2 Campaigns" at bounding box center [293, 45] width 53 height 6
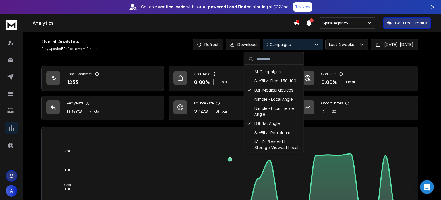
click at [293, 42] on div "2 Campaigns" at bounding box center [293, 45] width 53 height 6
click at [355, 58] on div "Overall Analytics Stay updated! Refresh every 10 mins. Refresh Download 2 Campa…" at bounding box center [229, 197] width 377 height 318
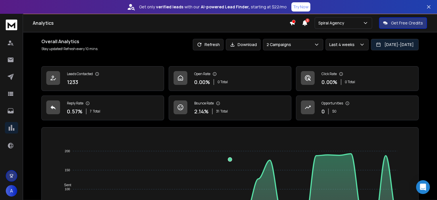
click at [374, 48] on button "[DATE] - [DATE]" at bounding box center [395, 44] width 48 height 11
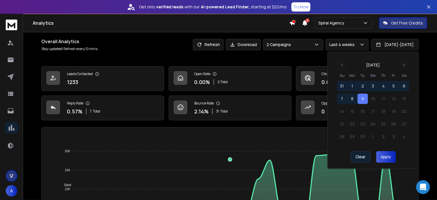
click at [363, 156] on button "Clear" at bounding box center [361, 156] width 20 height 11
click at [350, 83] on button "1" at bounding box center [352, 86] width 10 height 10
click at [344, 98] on button "7" at bounding box center [342, 98] width 10 height 10
click at [384, 153] on button "Apply" at bounding box center [386, 156] width 20 height 11
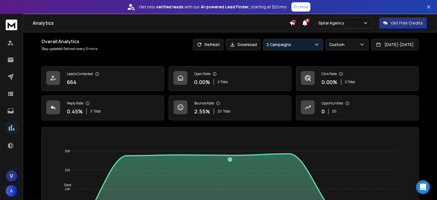
click at [283, 47] on div "2 Campaigns" at bounding box center [293, 45] width 53 height 6
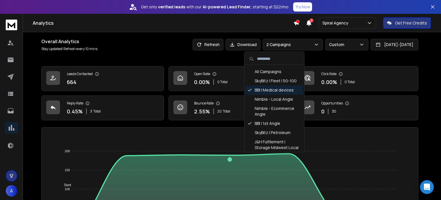
click at [247, 90] on div "BBI | Medical devices" at bounding box center [274, 89] width 57 height 9
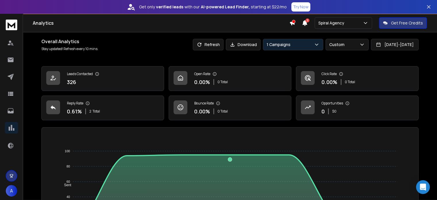
click at [280, 48] on button "1 Campaigns" at bounding box center [293, 44] width 60 height 11
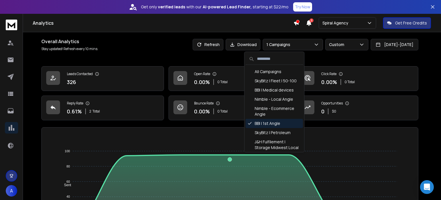
click at [249, 123] on icon at bounding box center [250, 123] width 5 height 5
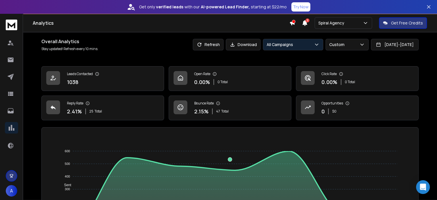
click at [281, 45] on div "All Campaigns" at bounding box center [293, 45] width 53 height 6
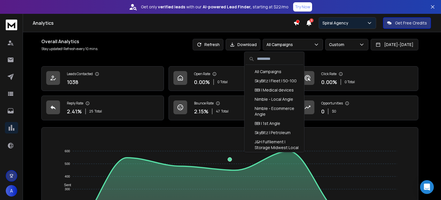
click at [354, 23] on div "Spiral Agency" at bounding box center [348, 23] width 50 height 6
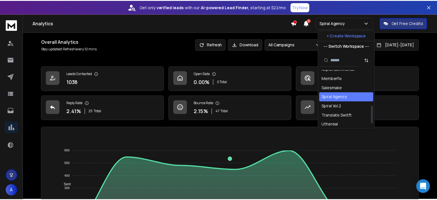
scroll to position [115, 0]
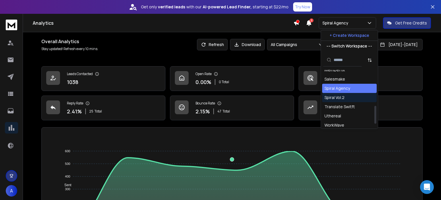
click at [347, 95] on div "Spiral Vol.2" at bounding box center [349, 97] width 55 height 9
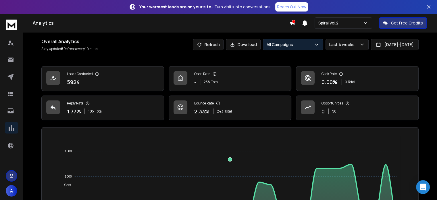
click at [314, 44] on icon at bounding box center [317, 45] width 6 height 6
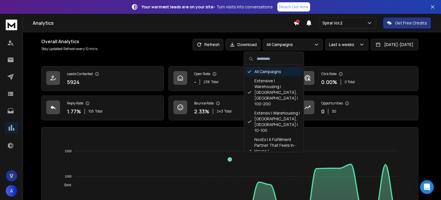
click at [272, 70] on div "All Campaigns" at bounding box center [273, 71] width 57 height 9
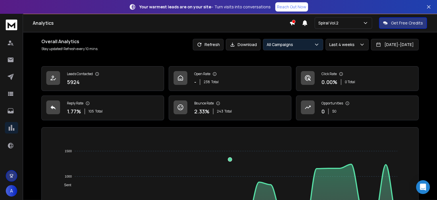
click at [301, 47] on button "All Campaigns" at bounding box center [293, 44] width 60 height 11
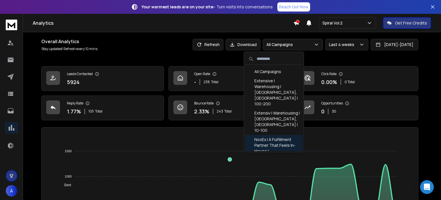
click at [273, 135] on div "NovEx | A Fulfillment Partner That Feels In-House | [GEOGRAPHIC_DATA] | 25-150" at bounding box center [273, 151] width 57 height 32
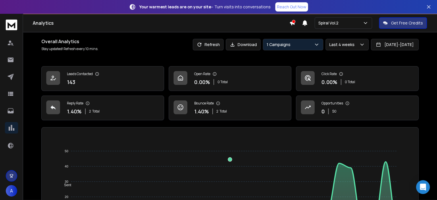
click at [292, 48] on button "1 Campaigns" at bounding box center [293, 44] width 60 height 11
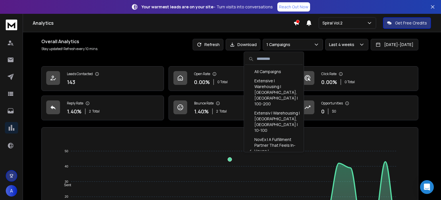
click at [269, 167] on div "NovEx | Protecting Your Margins | [GEOGRAPHIC_DATA] | 1-25" at bounding box center [273, 180] width 57 height 26
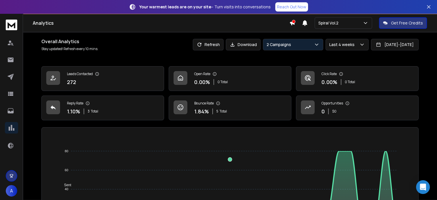
click at [290, 45] on div "2 Campaigns" at bounding box center [293, 45] width 53 height 6
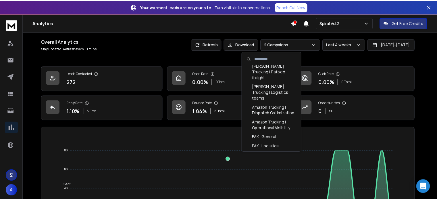
scroll to position [149, 0]
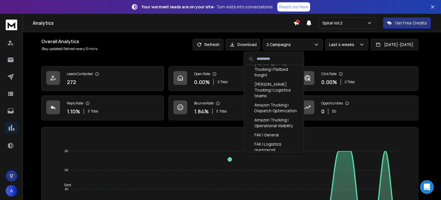
click at [345, 57] on div "Overall Analytics Stay updated! Refresh every 10 mins. Refresh Download 2 Campa…" at bounding box center [229, 197] width 377 height 318
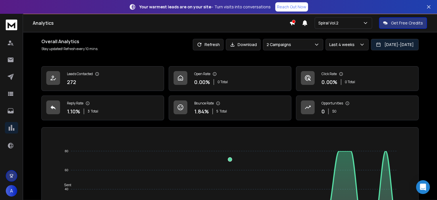
click at [386, 42] on button "[DATE] - [DATE]" at bounding box center [395, 44] width 48 height 11
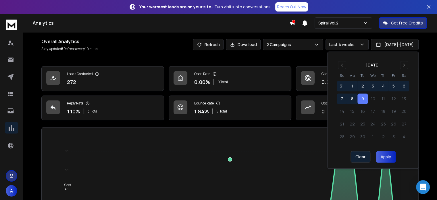
click at [360, 153] on button "Clear" at bounding box center [361, 156] width 20 height 11
click at [352, 88] on button "1" at bounding box center [352, 86] width 10 height 10
click at [342, 98] on button "7" at bounding box center [342, 98] width 10 height 10
click at [388, 158] on button "Apply" at bounding box center [386, 156] width 20 height 11
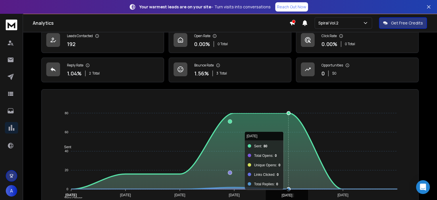
scroll to position [0, 0]
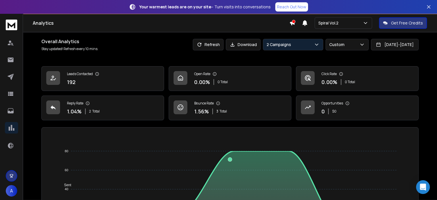
click at [283, 46] on div "2 Campaigns" at bounding box center [293, 45] width 53 height 6
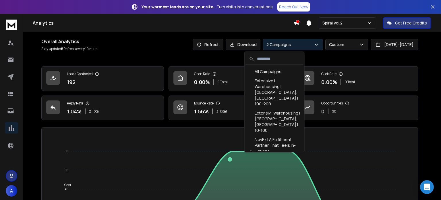
click at [283, 46] on div "2 Campaigns" at bounding box center [293, 45] width 53 height 6
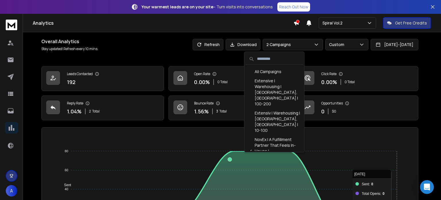
click at [436, 140] on div "Overall Analytics Stay updated! Refresh every 10 mins. Refresh Download 2 Campa…" at bounding box center [230, 196] width 414 height 329
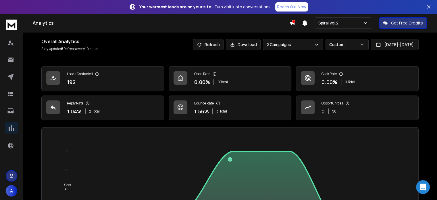
click at [428, 47] on div "Overall Analytics Stay updated! Refresh every 10 mins. Refresh Download 2 Campa…" at bounding box center [230, 196] width 414 height 329
